Goal: Task Accomplishment & Management: Manage account settings

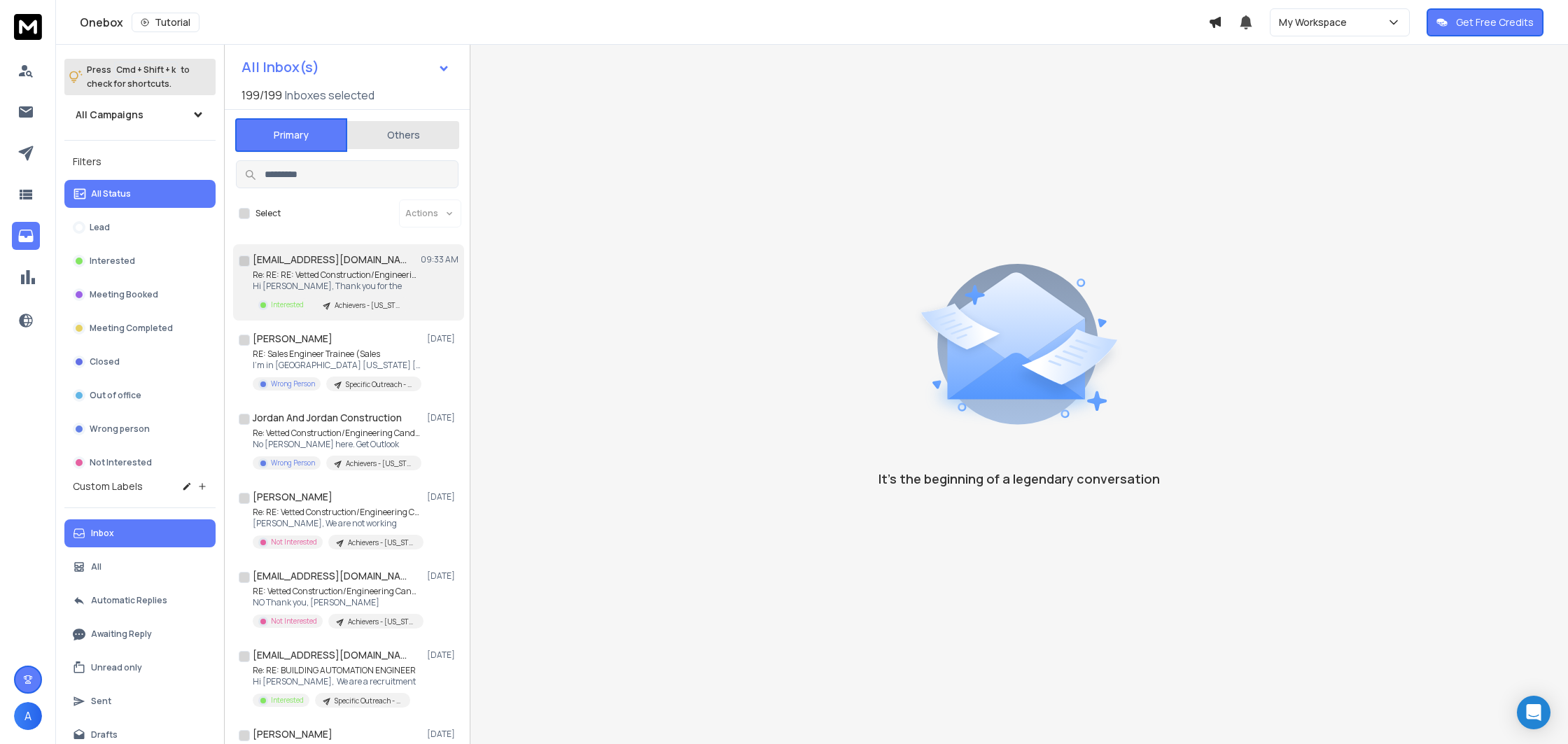
click at [321, 259] on h1 "[EMAIL_ADDRESS][DOMAIN_NAME]" at bounding box center [329, 259] width 154 height 14
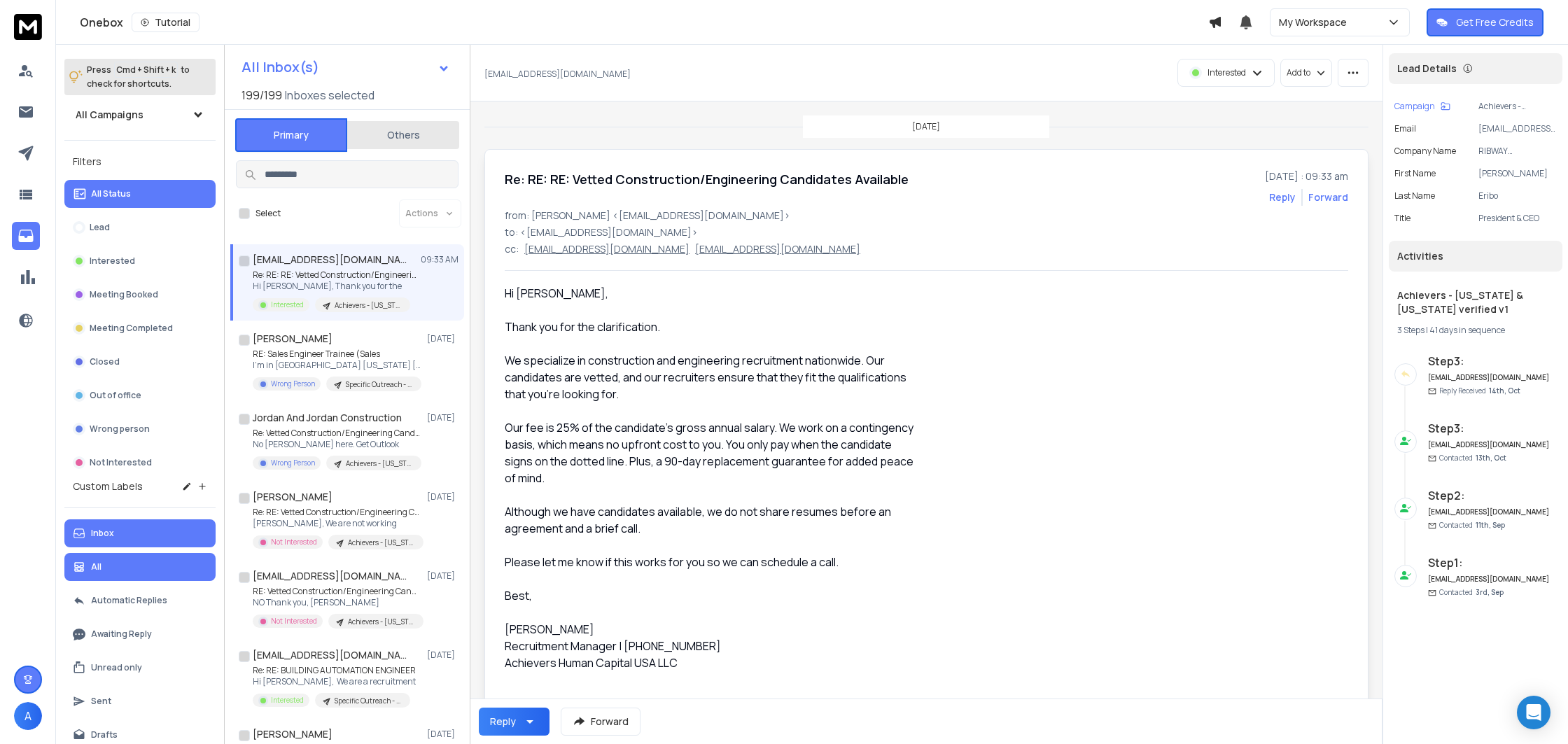
click at [105, 567] on button "All" at bounding box center [140, 567] width 151 height 28
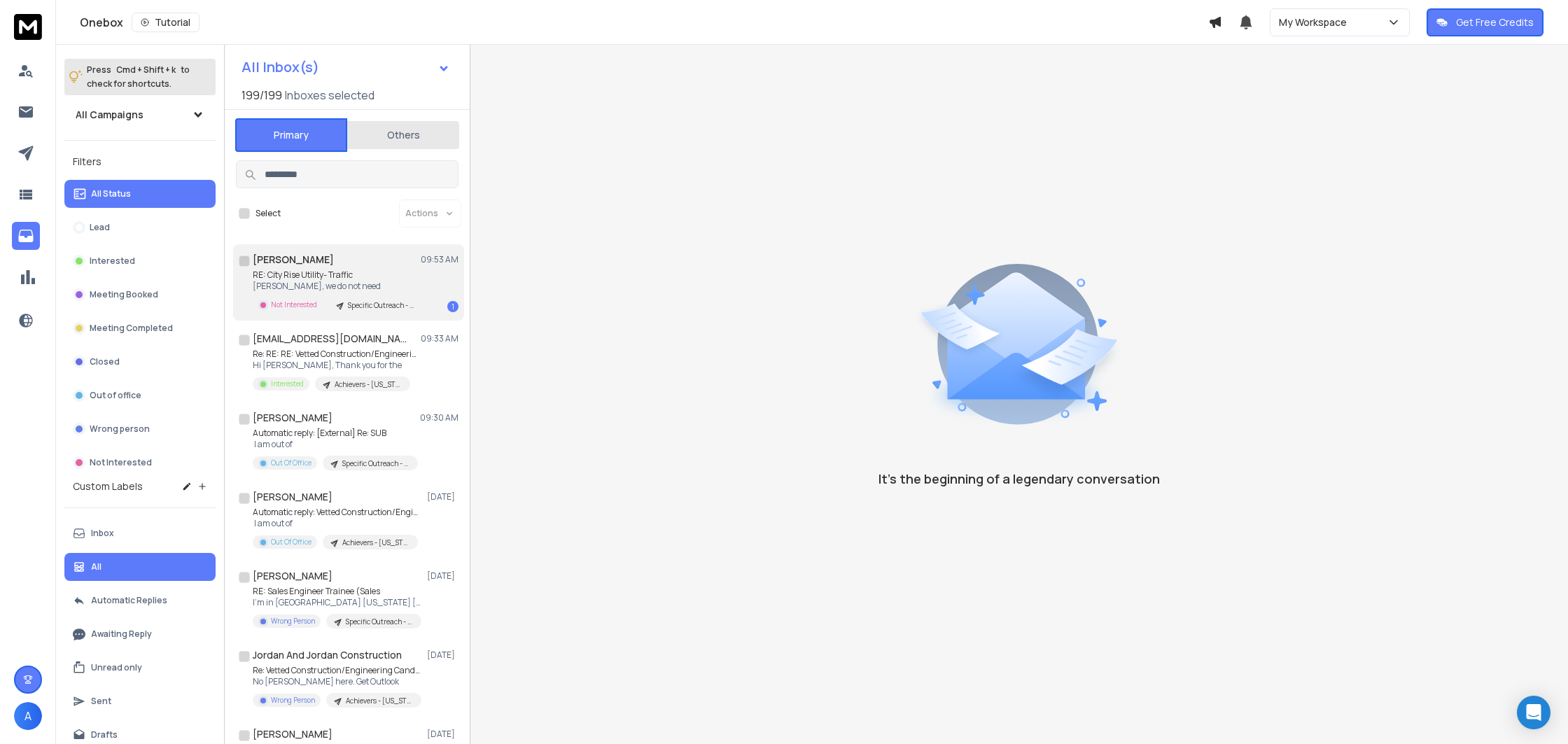
click at [350, 273] on p "RE: City Rise Utility- Traffic" at bounding box center [336, 275] width 168 height 11
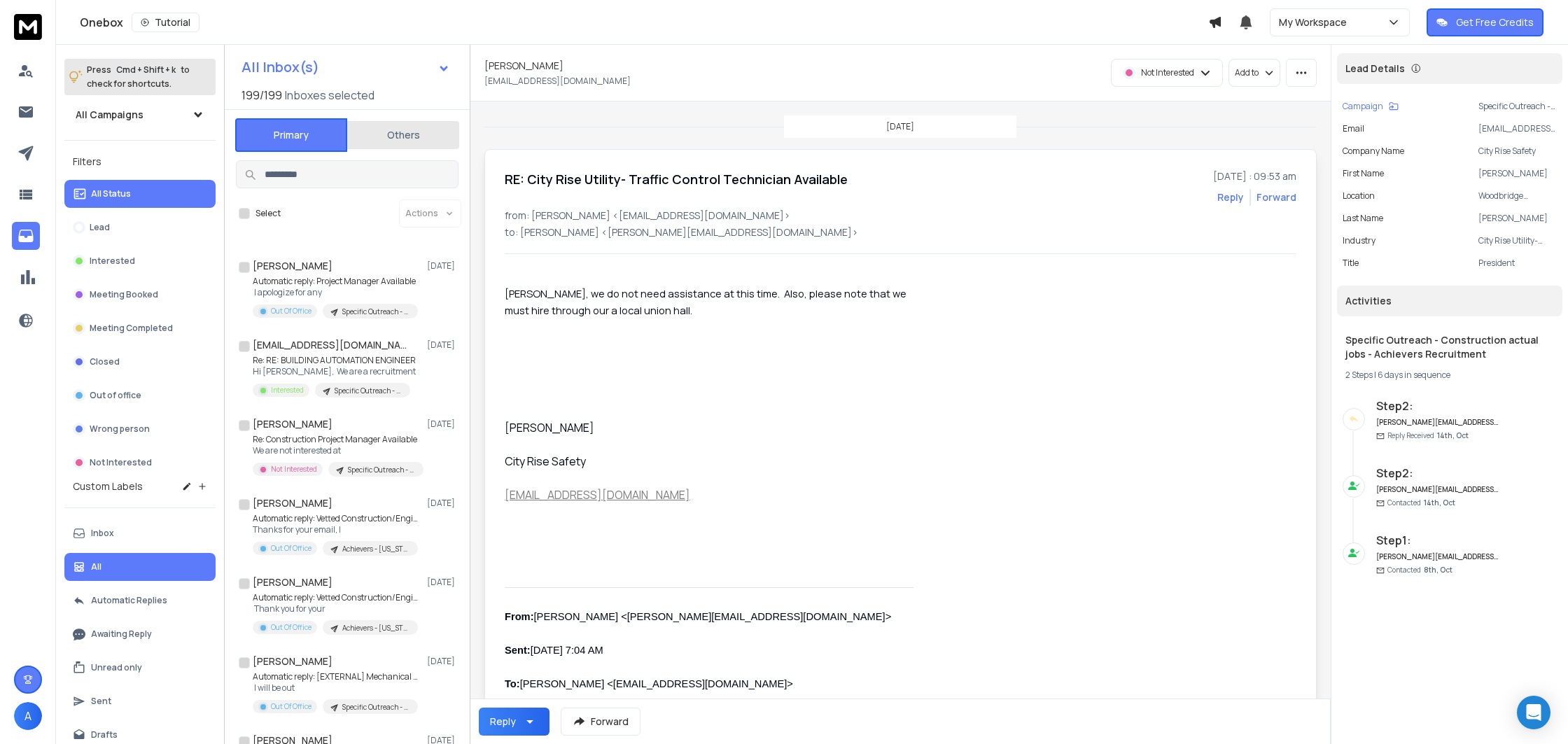
scroll to position [1022, 0]
click at [309, 368] on p "Hi [PERSON_NAME], We are a recruitment" at bounding box center [334, 371] width 163 height 11
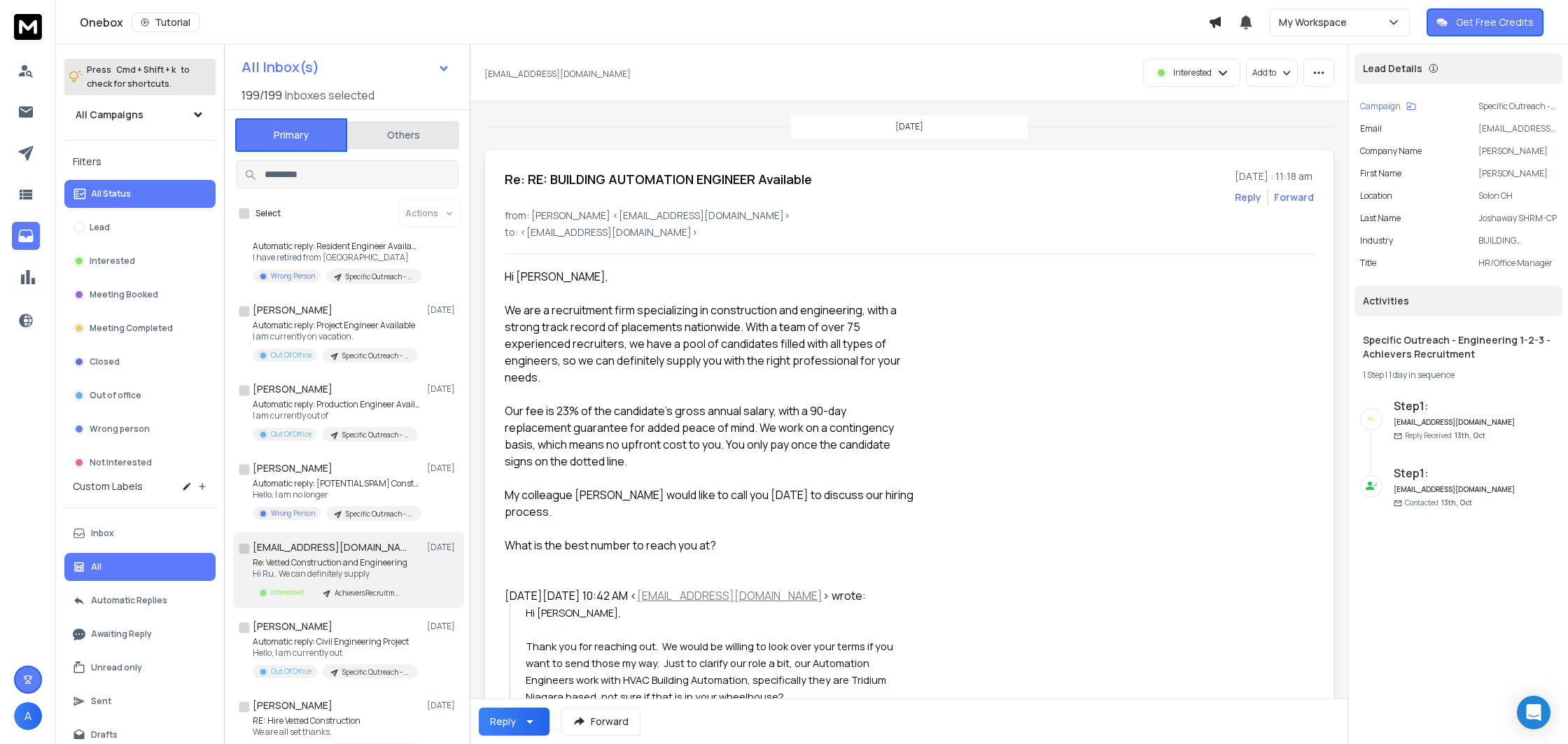
click at [357, 573] on p "Hi Ru, We can definitely supply" at bounding box center [331, 574] width 158 height 11
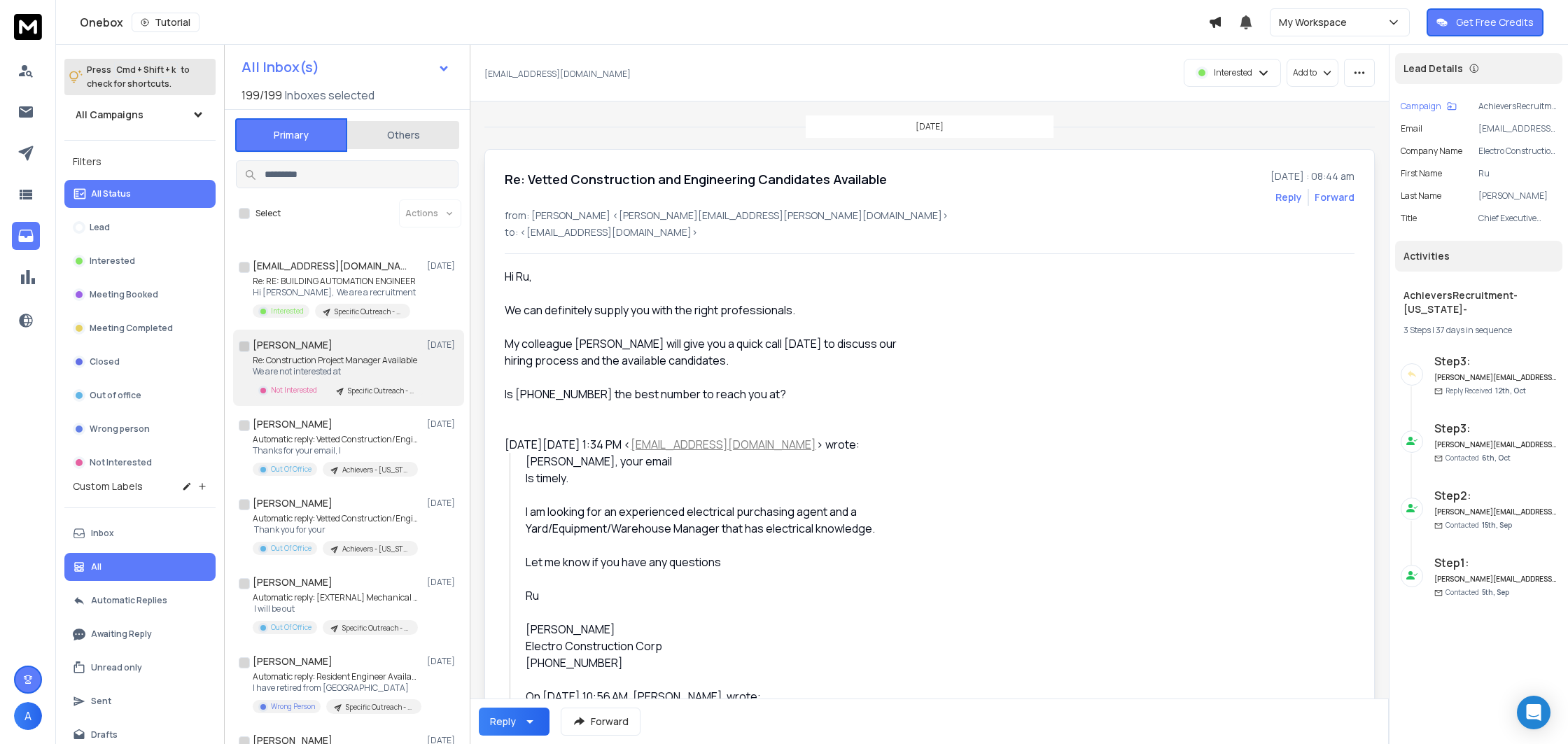
click at [369, 354] on div "Genelle Girthoffer 13 Oct Re: Construction Project Manager Available We are not…" at bounding box center [355, 368] width 206 height 60
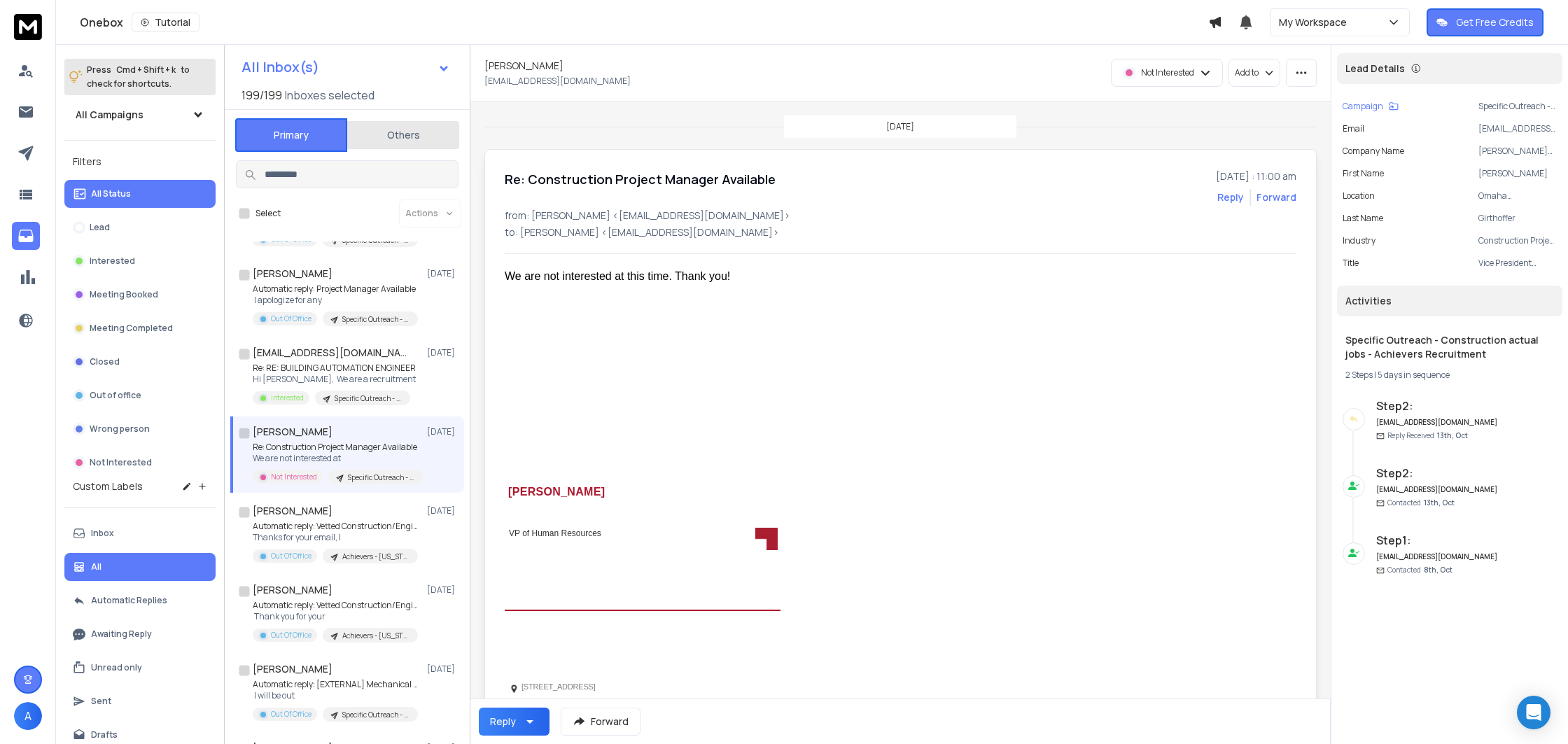
scroll to position [0, 0]
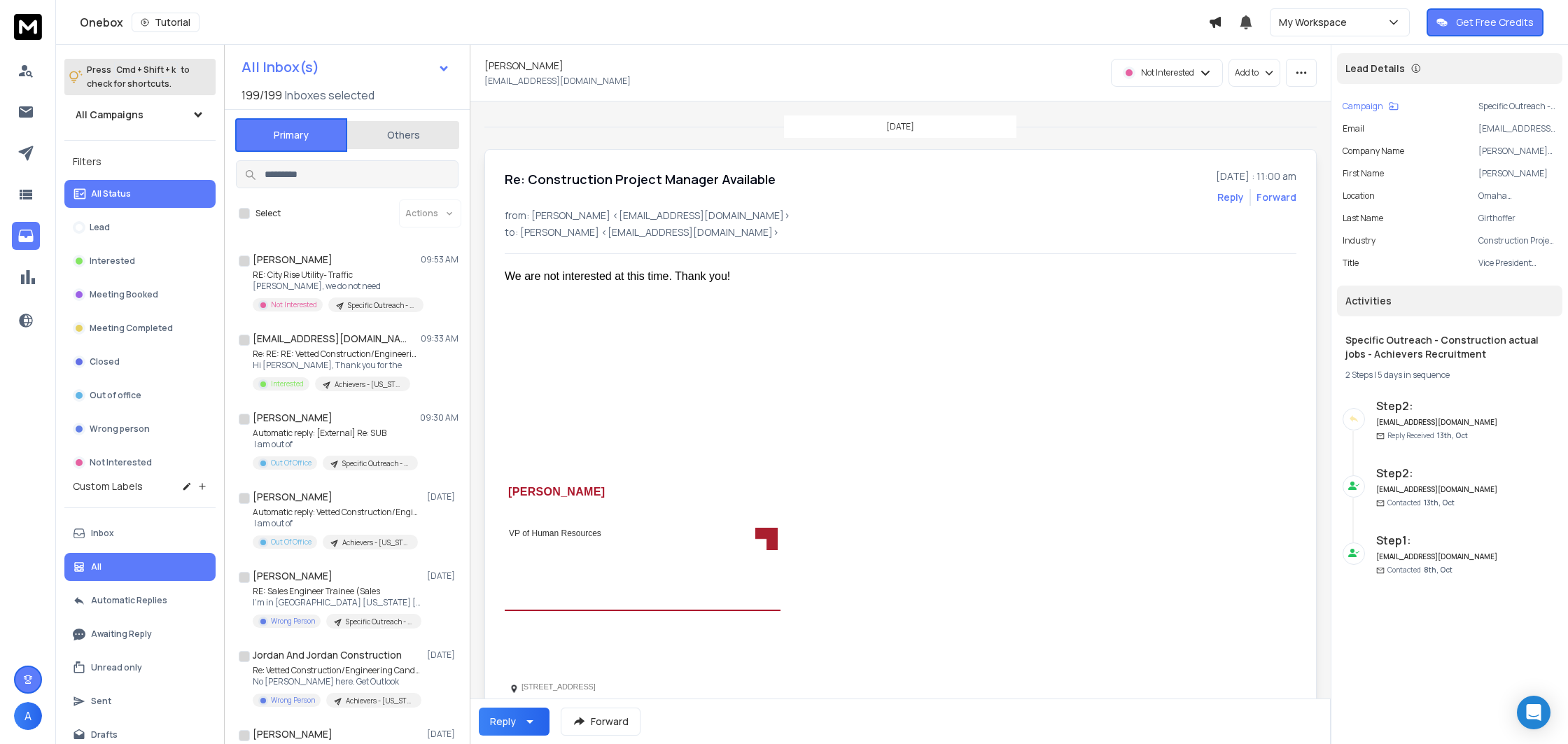
click at [370, 354] on p "Re: RE: RE: Vetted Construction/Engineering" at bounding box center [336, 354] width 168 height 11
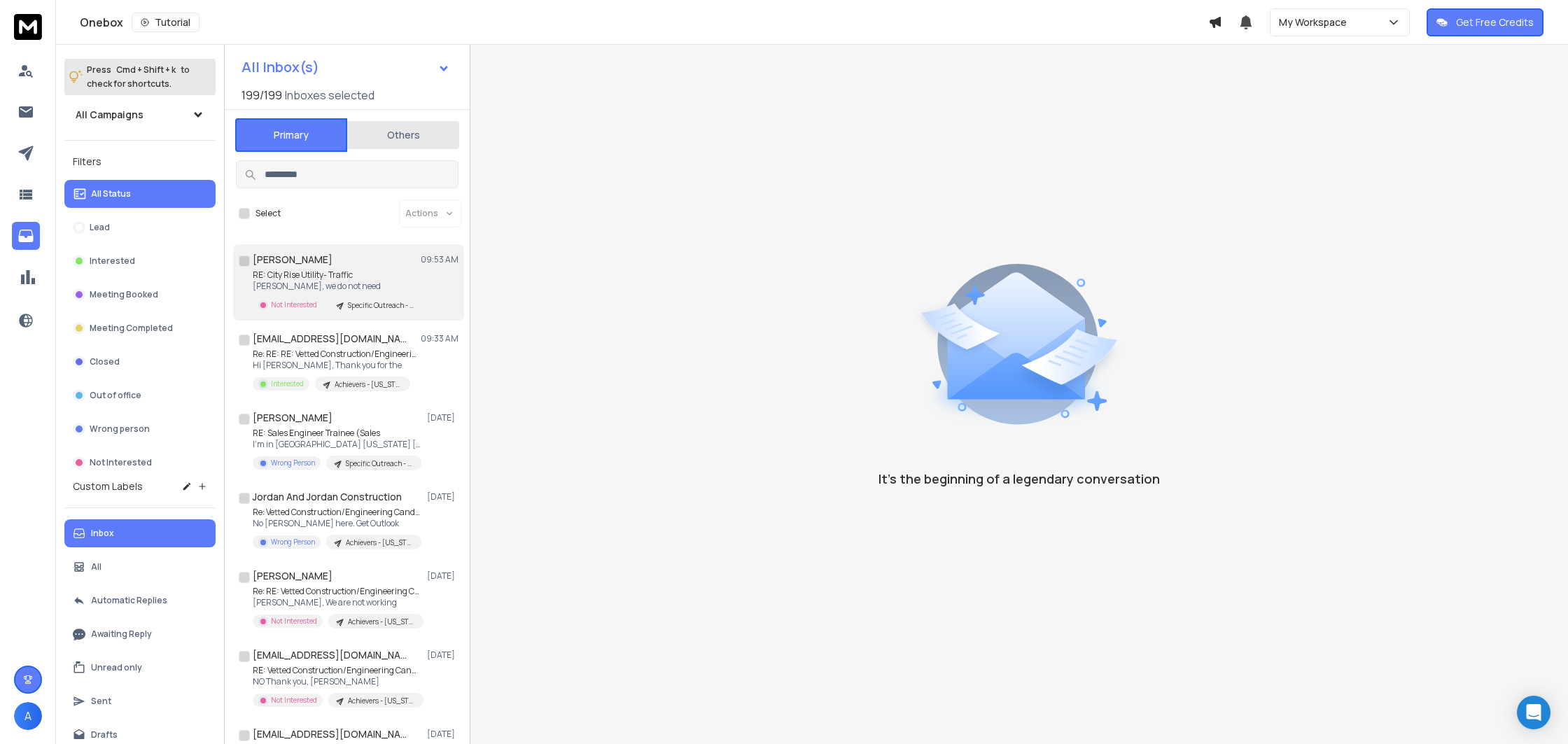
click at [372, 279] on p "RE: City Rise Utility- Traffic" at bounding box center [336, 275] width 168 height 11
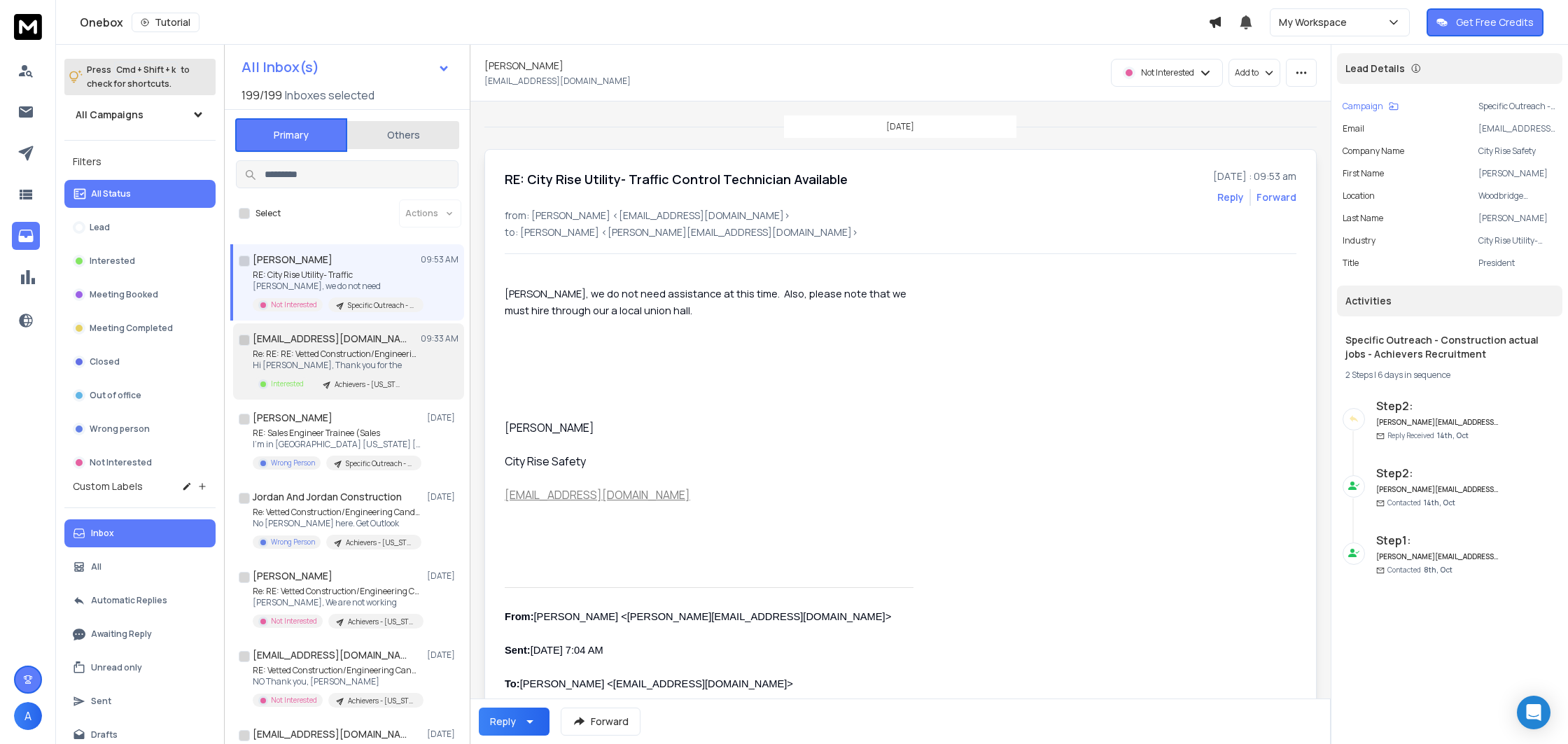
click at [367, 337] on h1 "[EMAIL_ADDRESS][DOMAIN_NAME]" at bounding box center [329, 339] width 154 height 14
